Goal: Task Accomplishment & Management: Manage account settings

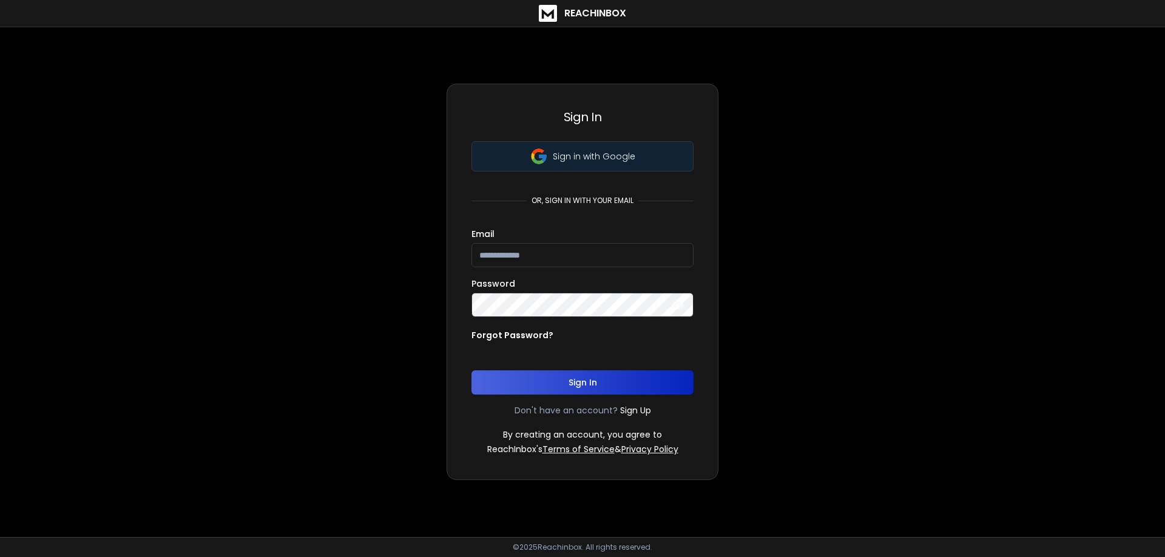
click at [600, 156] on p "Sign in with Google" at bounding box center [594, 156] width 82 height 12
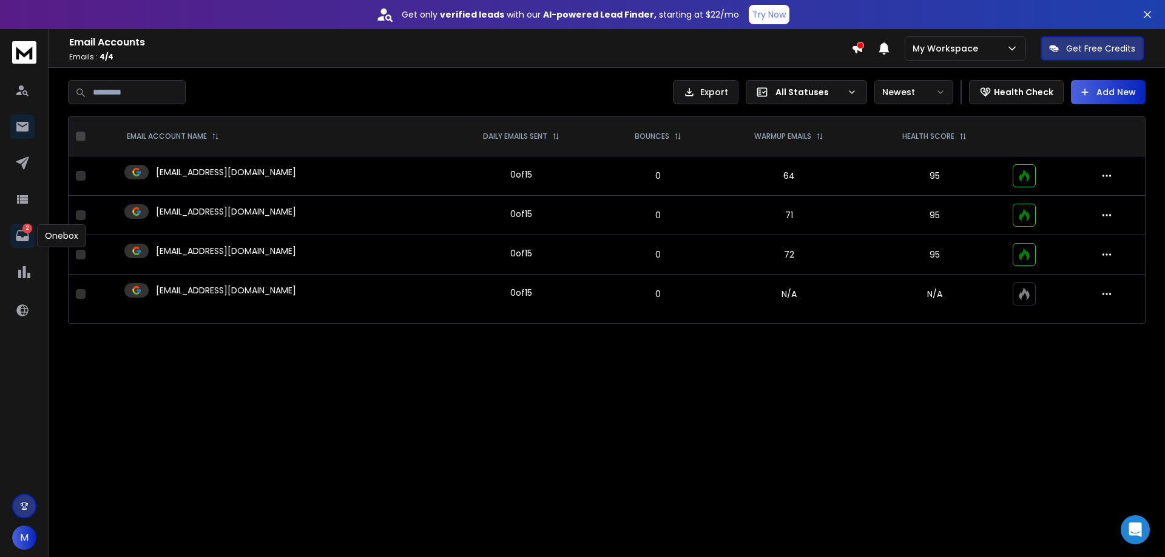
click at [26, 245] on link "2" at bounding box center [22, 236] width 24 height 24
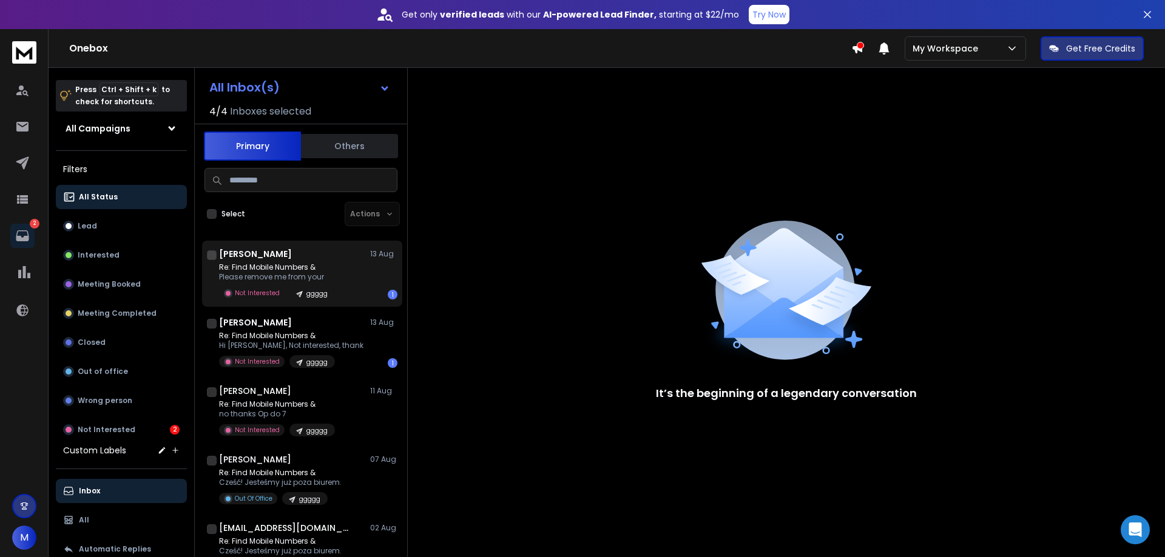
click at [304, 264] on p "Re: Find Mobile Numbers &" at bounding box center [277, 268] width 116 height 10
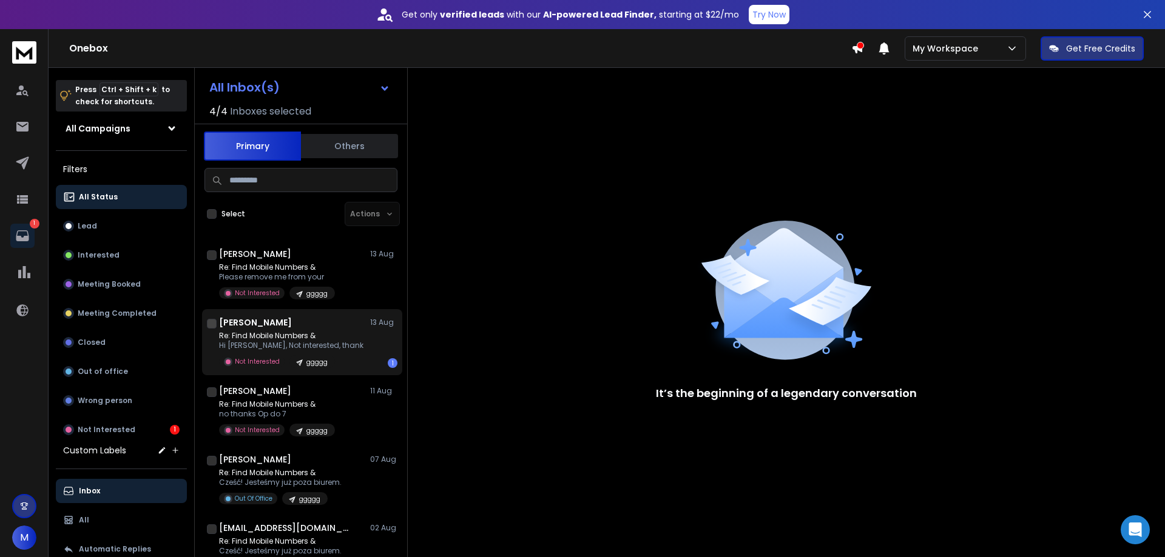
click at [342, 346] on div "Re: Find Mobile Numbers & Hi [PERSON_NAME], Not interested, thank Not Intereste…" at bounding box center [308, 349] width 178 height 37
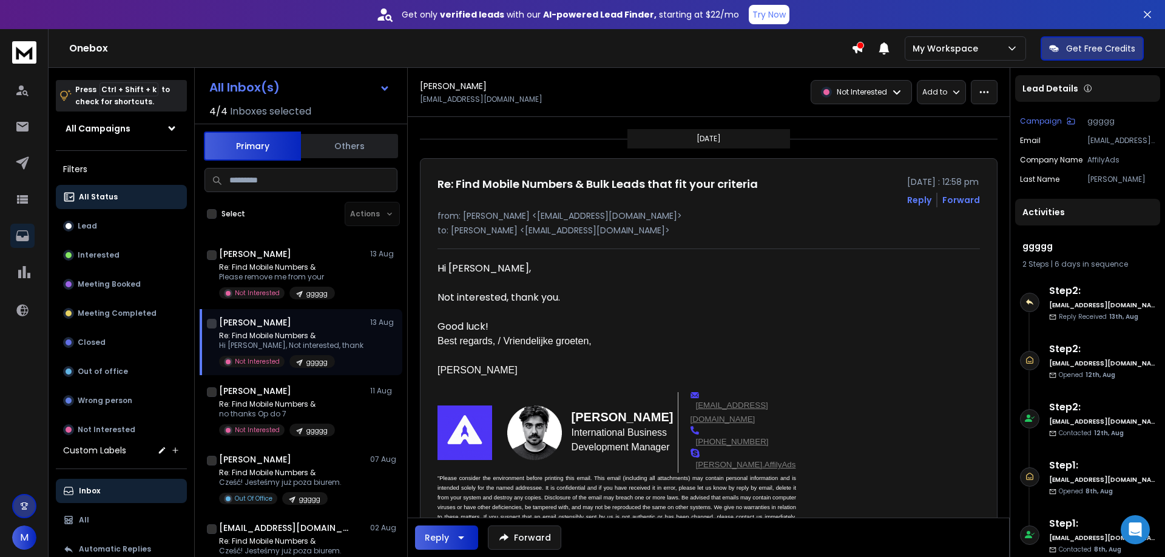
click at [16, 58] on img at bounding box center [24, 52] width 24 height 22
